Goal: Transaction & Acquisition: Subscribe to service/newsletter

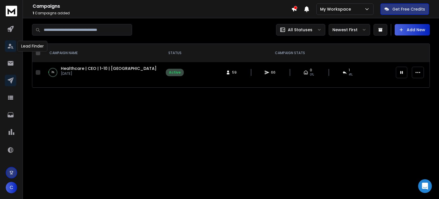
click at [7, 44] on icon at bounding box center [10, 46] width 7 height 7
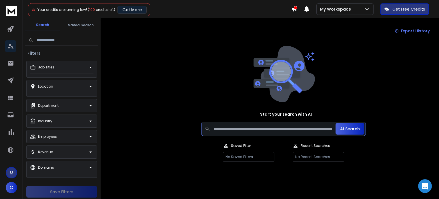
click at [135, 9] on button "Get More" at bounding box center [131, 10] width 29 height 8
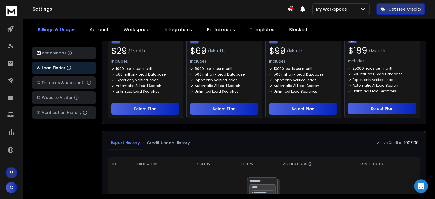
scroll to position [149, 0]
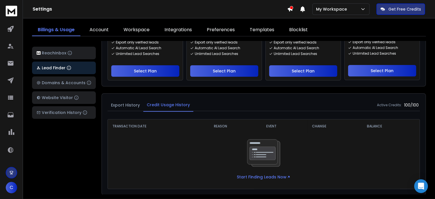
click at [157, 103] on button "Credit Usage History" at bounding box center [168, 104] width 50 height 13
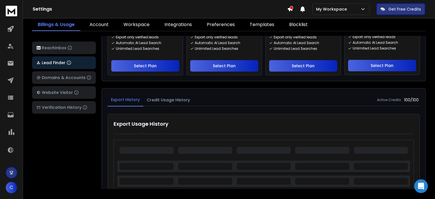
click at [123, 99] on button "Export History" at bounding box center [125, 99] width 36 height 13
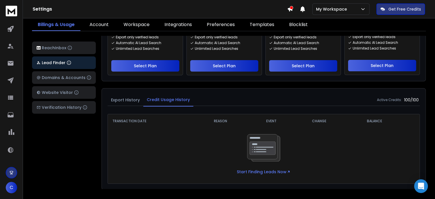
click at [166, 98] on button "Credit Usage History" at bounding box center [168, 99] width 50 height 13
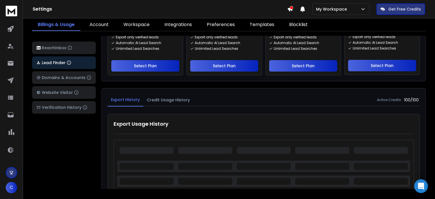
click at [123, 98] on button "Export History" at bounding box center [125, 99] width 36 height 13
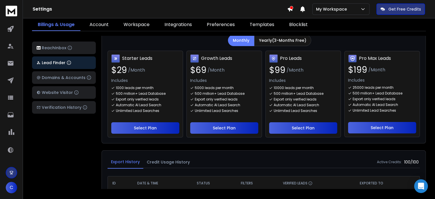
scroll to position [86, 0]
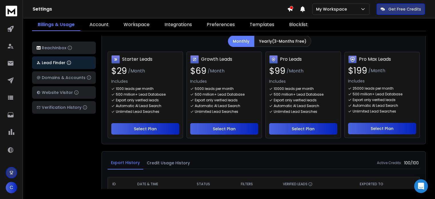
click at [146, 89] on p "1000 leads per month" at bounding box center [135, 88] width 38 height 5
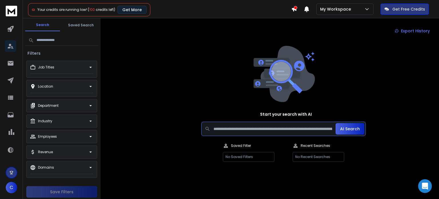
click at [135, 9] on button "Get More" at bounding box center [131, 10] width 29 height 8
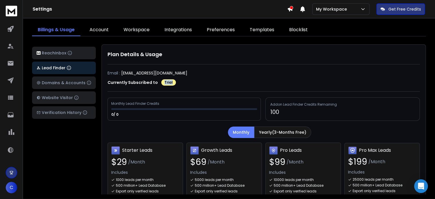
drag, startPoint x: 159, startPoint y: 82, endPoint x: 170, endPoint y: 82, distance: 10.9
click at [170, 82] on div "Trial" at bounding box center [168, 82] width 15 height 6
click at [164, 83] on div "Trial" at bounding box center [168, 82] width 15 height 6
click at [271, 132] on button "Yearly(3-Months Free)" at bounding box center [282, 131] width 57 height 11
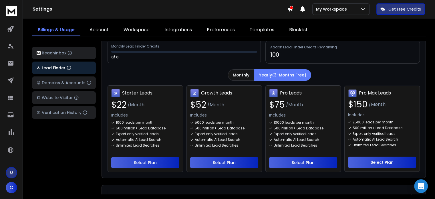
scroll to position [58, 0]
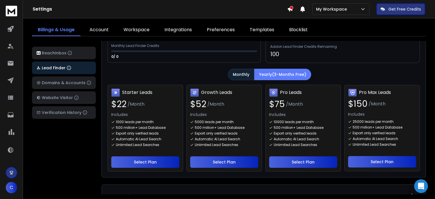
click at [237, 71] on button "Monthly" at bounding box center [241, 74] width 26 height 11
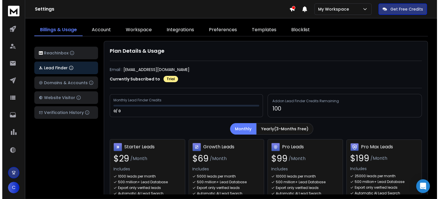
scroll to position [0, 0]
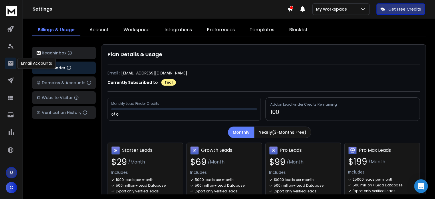
click at [14, 63] on link at bounding box center [10, 62] width 11 height 11
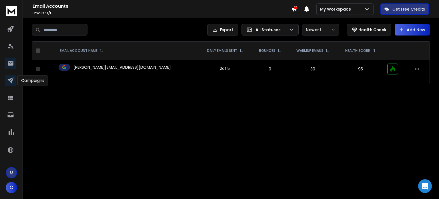
click at [8, 78] on icon at bounding box center [10, 80] width 7 height 7
